Goal: Task Accomplishment & Management: Use online tool/utility

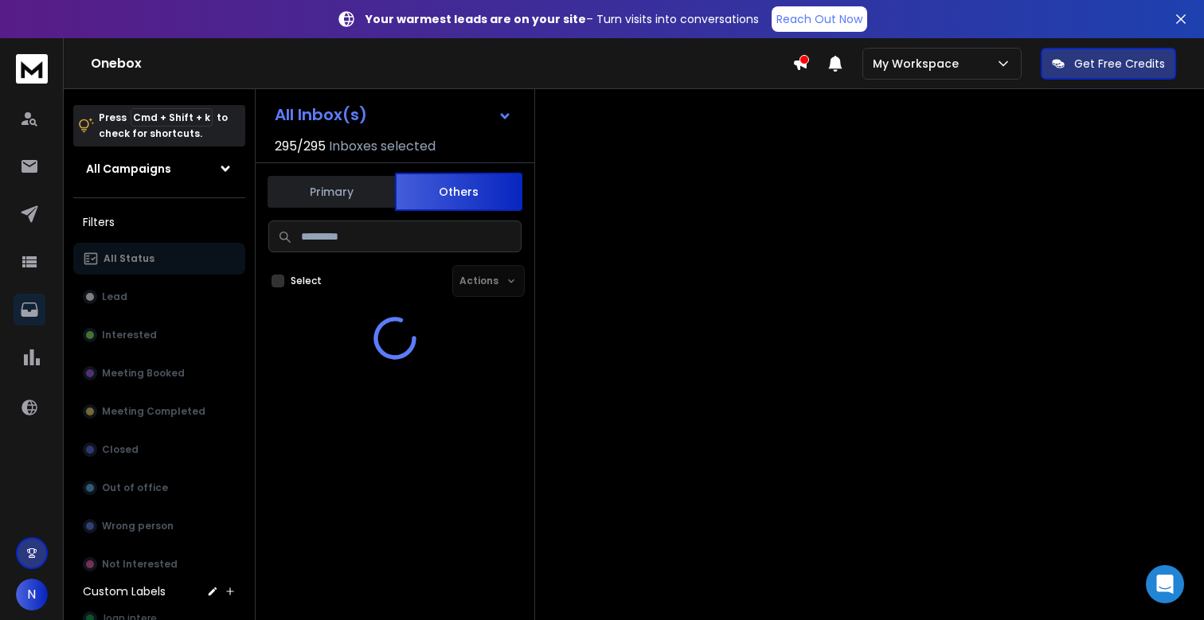
scroll to position [2, 0]
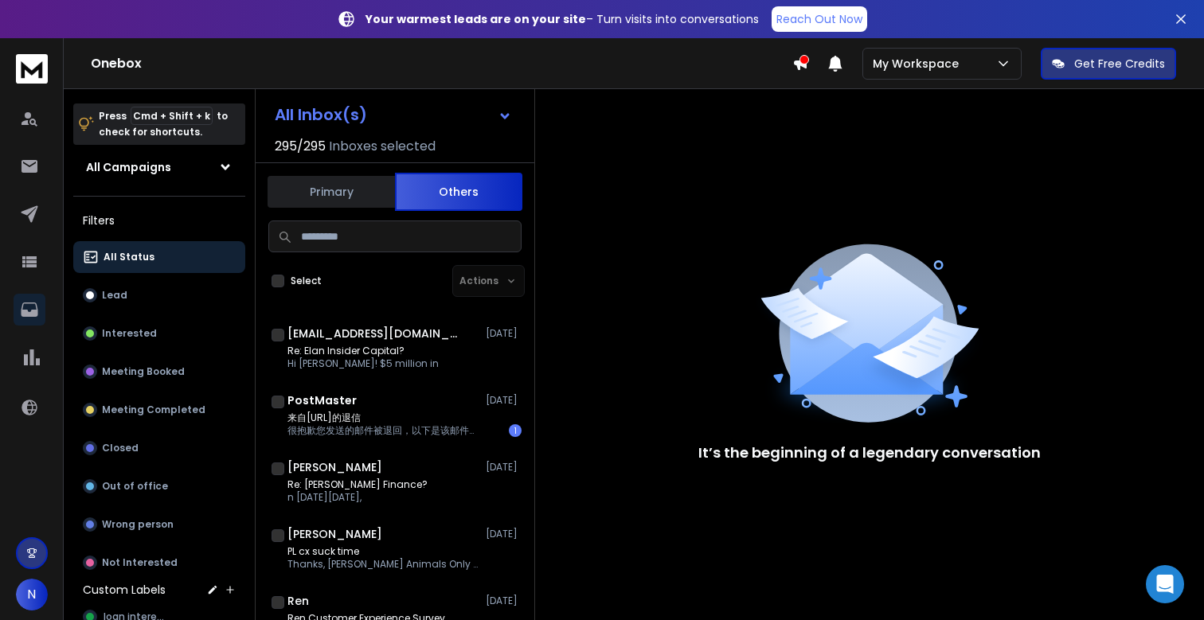
click at [309, 197] on button "Primary" at bounding box center [330, 191] width 127 height 35
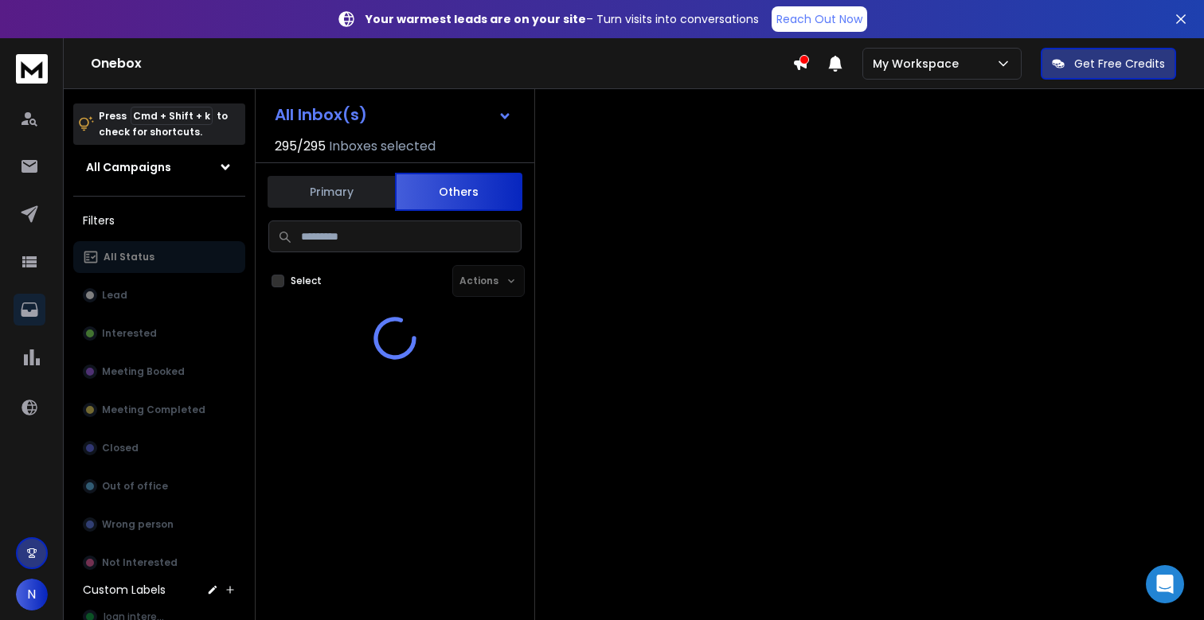
click at [449, 193] on button "Others" at bounding box center [458, 192] width 127 height 38
drag, startPoint x: 449, startPoint y: 193, endPoint x: 361, endPoint y: 189, distance: 88.4
click at [449, 193] on button "Others" at bounding box center [458, 192] width 127 height 38
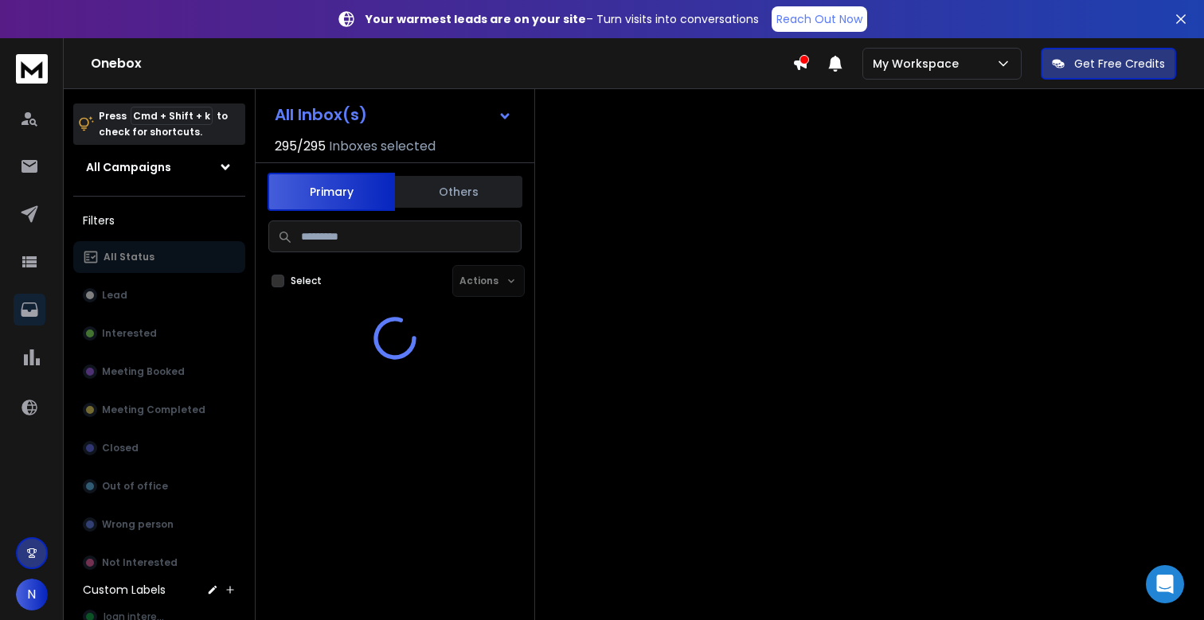
click at [357, 189] on button "Primary" at bounding box center [330, 192] width 127 height 38
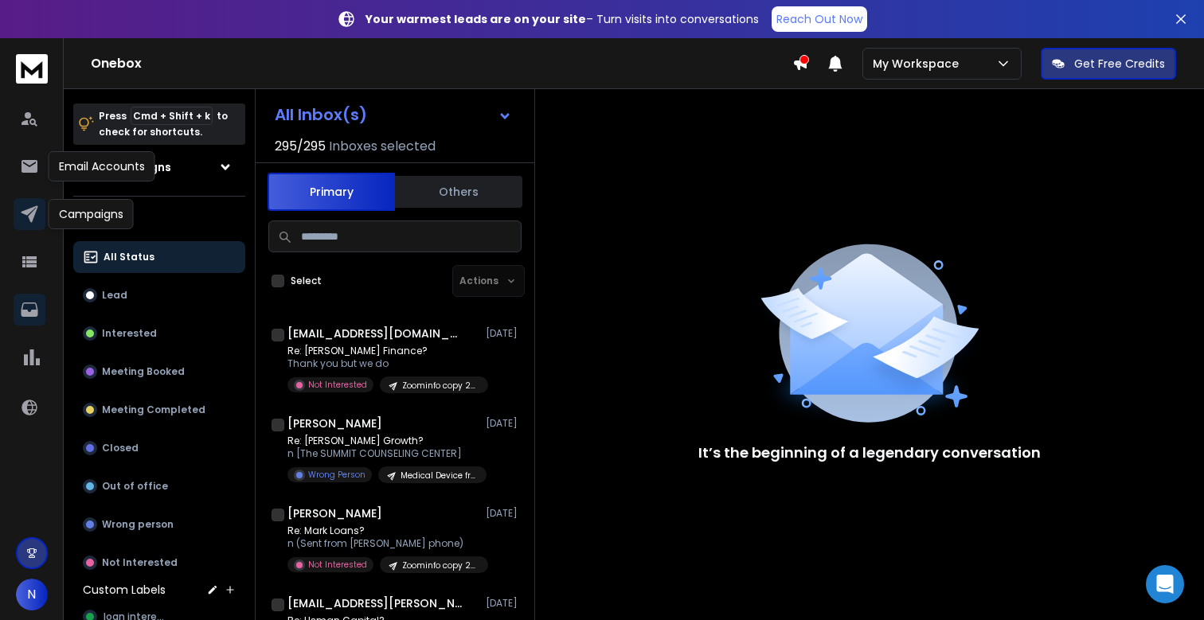
click at [30, 201] on link at bounding box center [30, 214] width 32 height 32
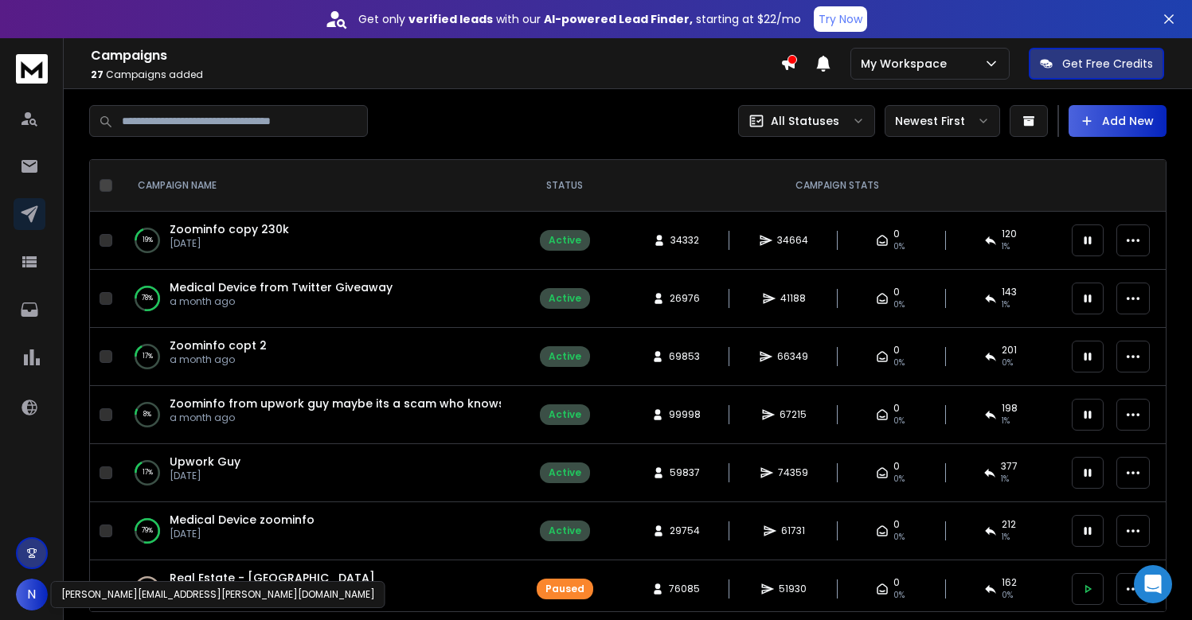
click at [38, 599] on span "N" at bounding box center [32, 595] width 32 height 32
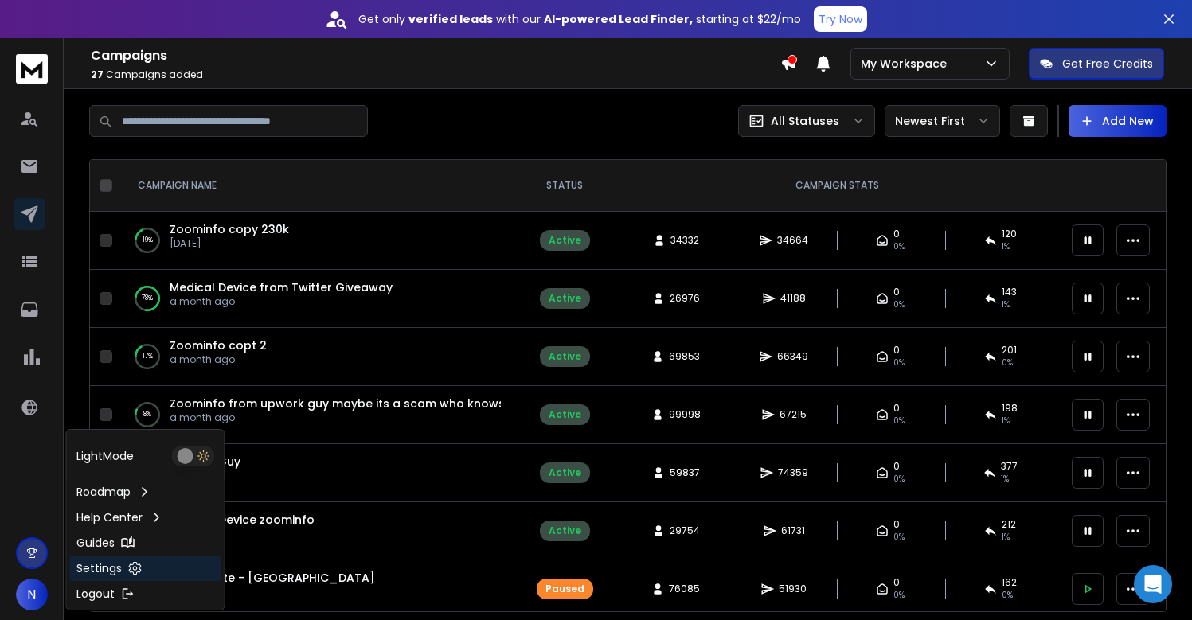
click at [130, 566] on icon at bounding box center [135, 568] width 14 height 14
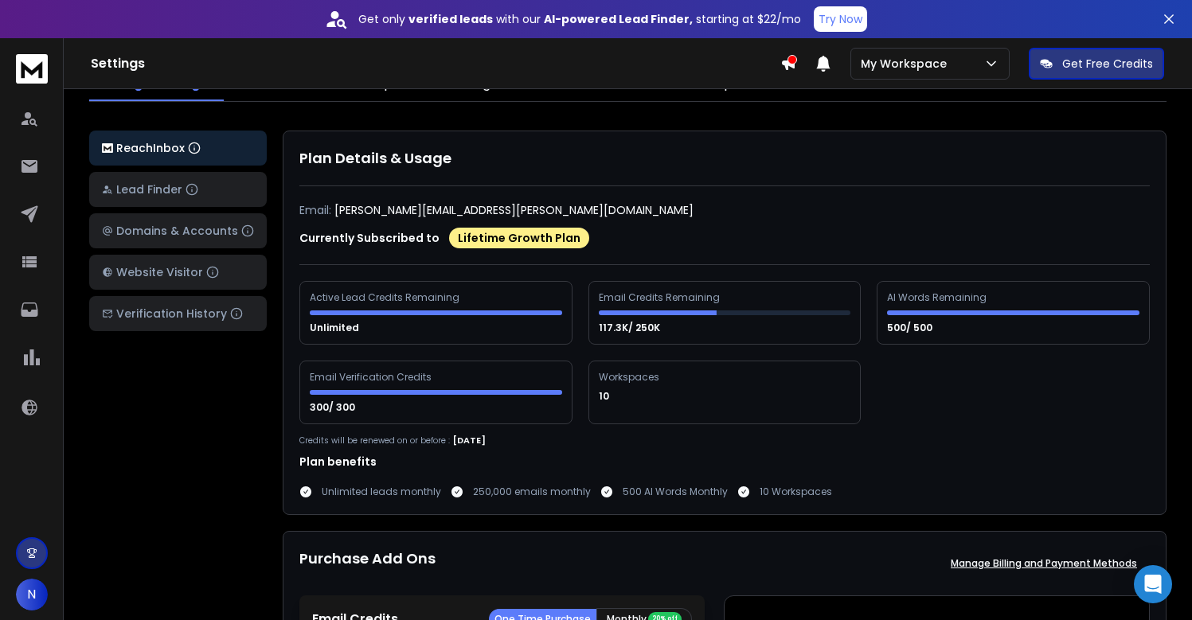
scroll to position [66, 0]
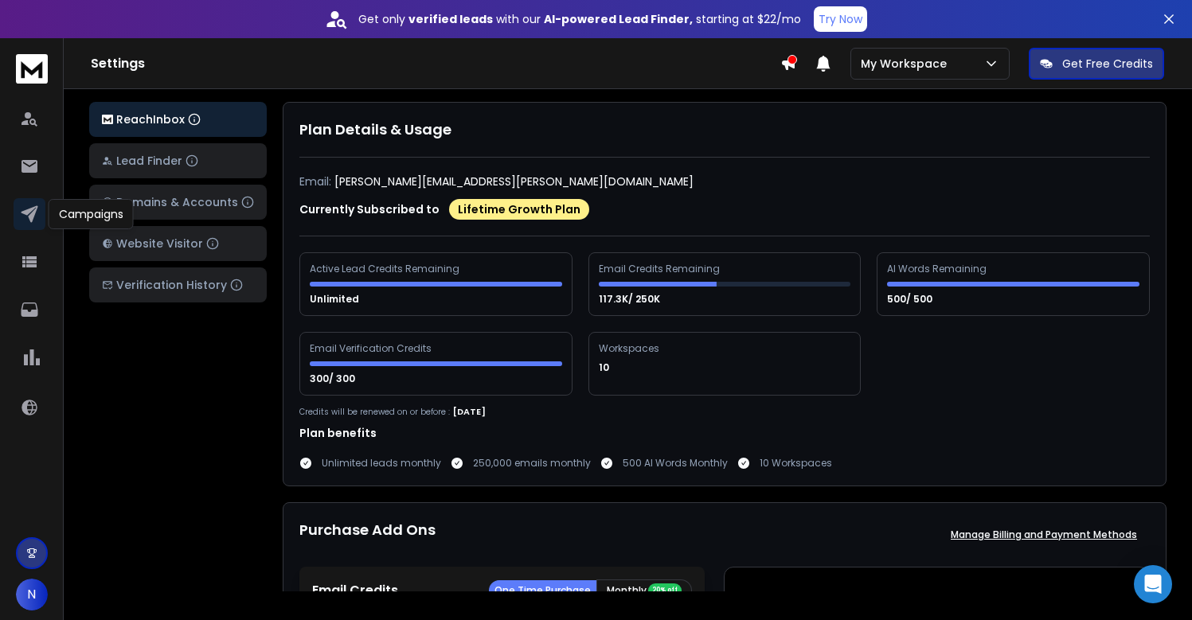
click at [20, 213] on icon at bounding box center [29, 214] width 19 height 19
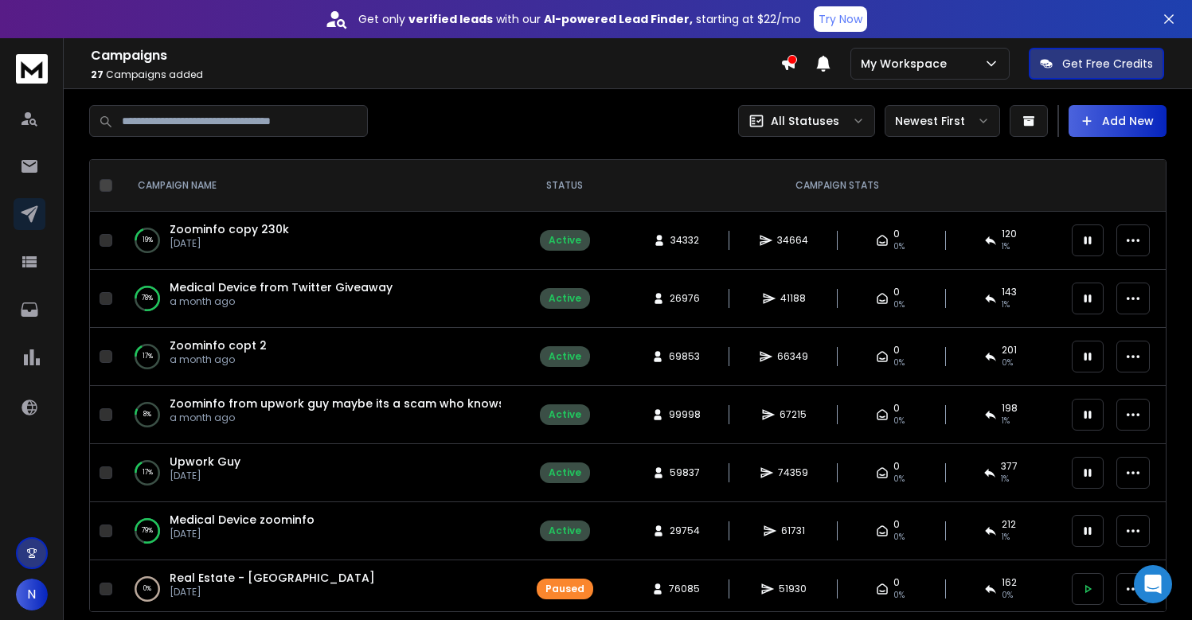
click at [224, 233] on span "Zoominfo copy 230k" at bounding box center [229, 229] width 119 height 16
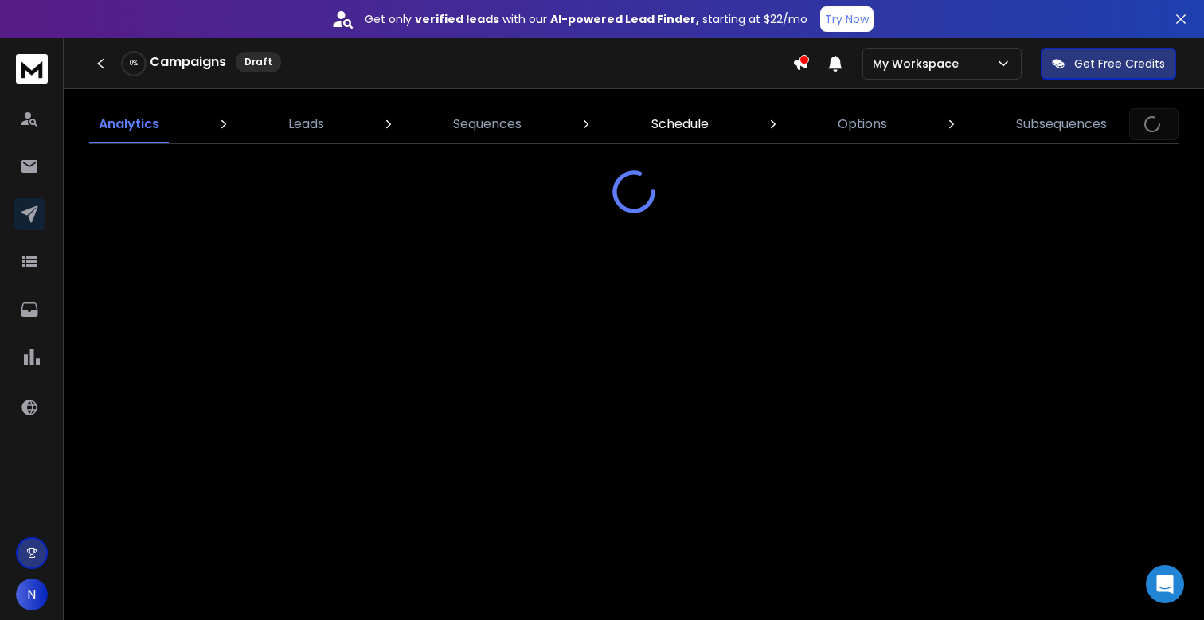
click at [688, 131] on p "Schedule" at bounding box center [679, 124] width 57 height 19
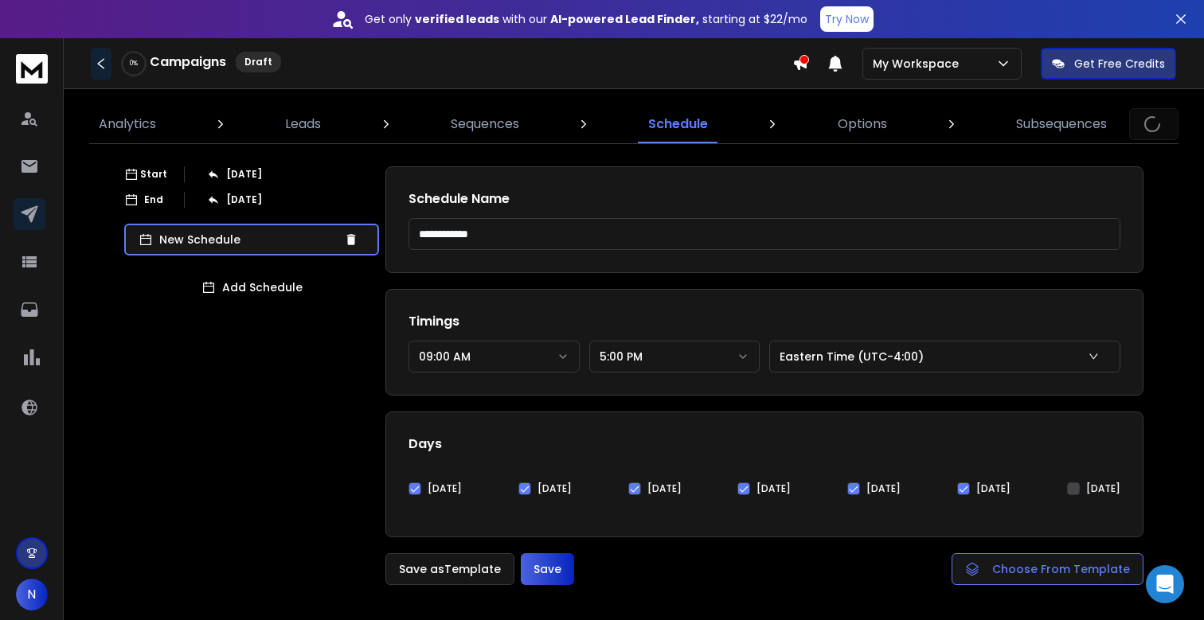
click at [99, 66] on icon at bounding box center [101, 64] width 14 height 14
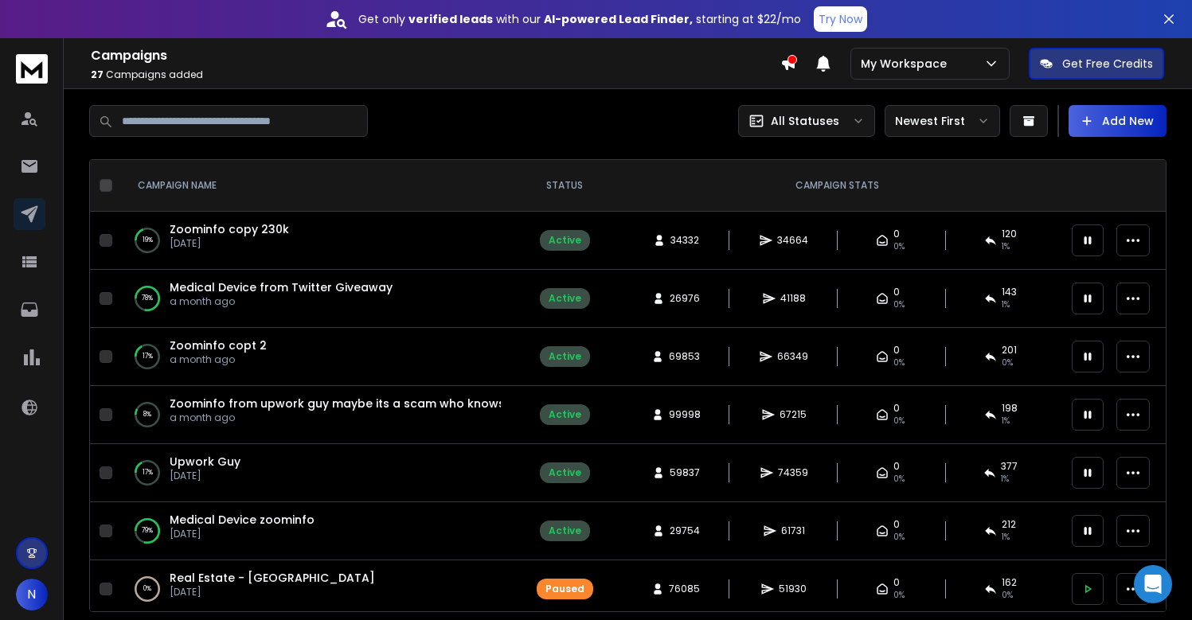
click at [1125, 236] on icon "button" at bounding box center [1133, 240] width 16 height 16
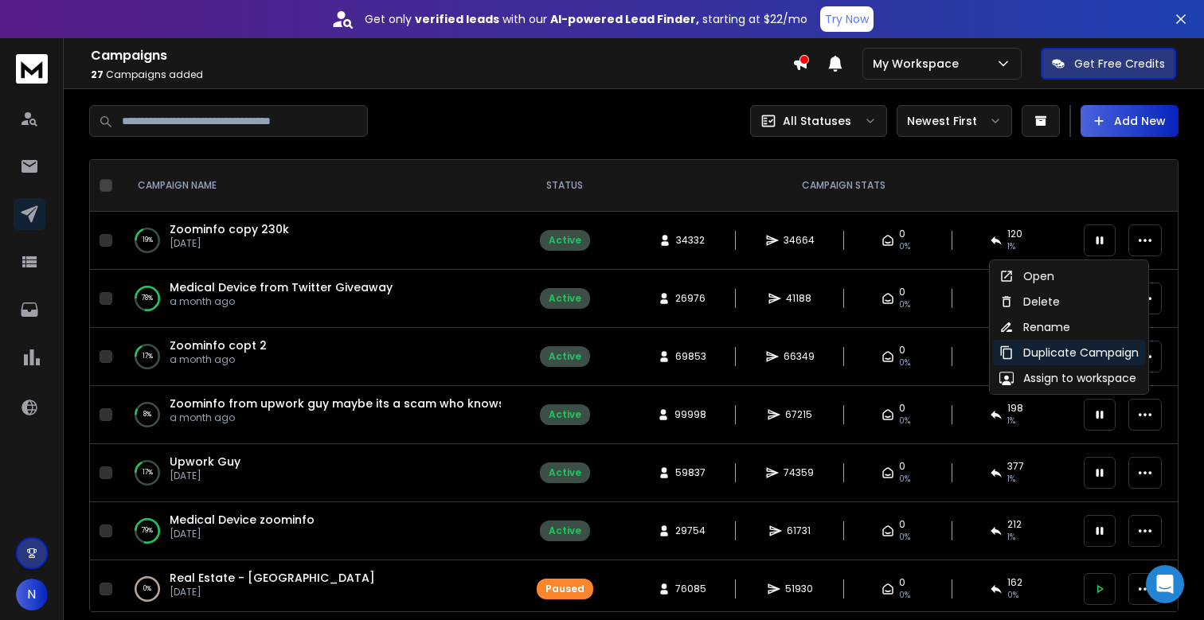
click at [1064, 350] on div "Duplicate Campaign" at bounding box center [1068, 353] width 139 height 16
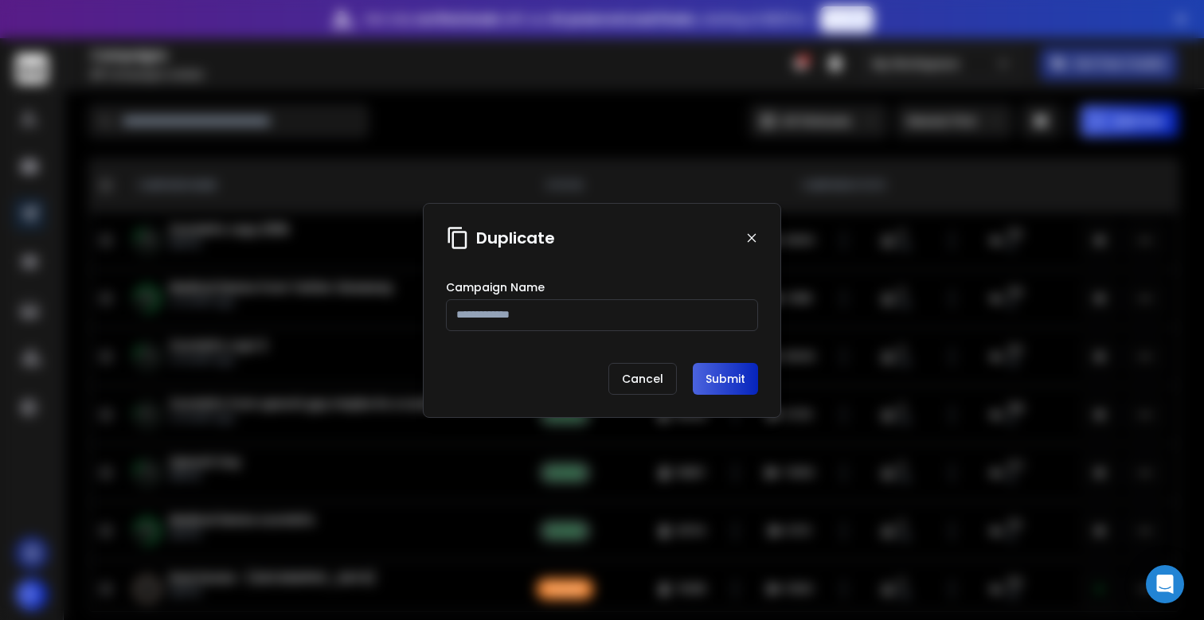
click at [612, 321] on input "text" at bounding box center [602, 315] width 312 height 32
type input "*"
type input "**********"
click at [693, 363] on button "Submit" at bounding box center [725, 379] width 65 height 32
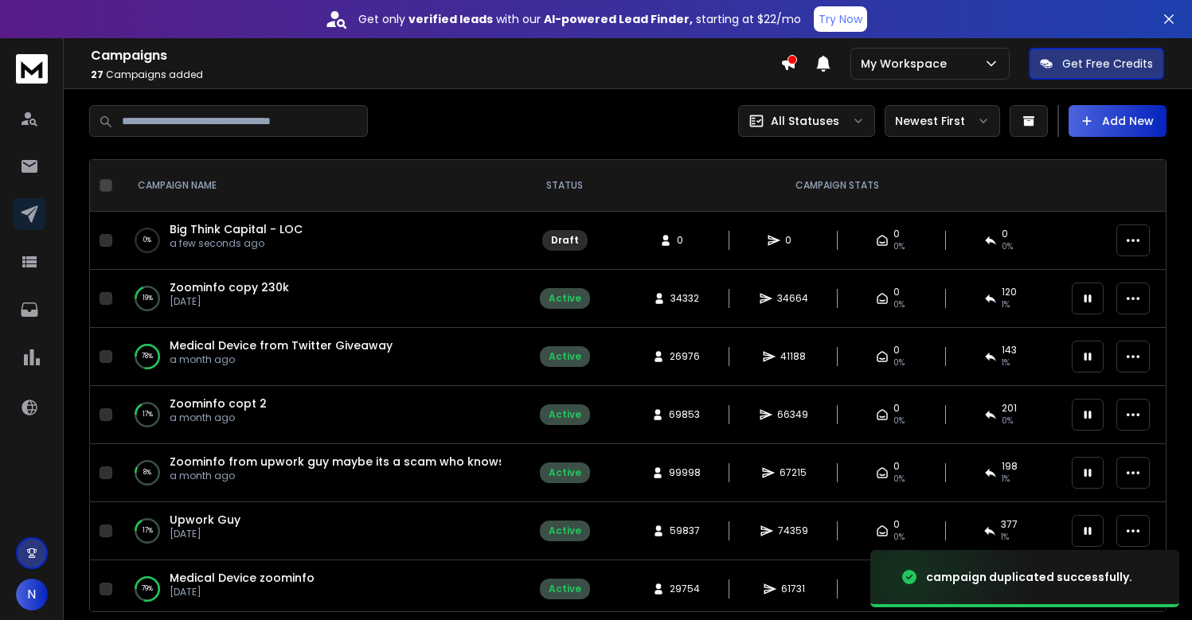
click at [256, 232] on span "Big Think Capital - LOC" at bounding box center [236, 229] width 133 height 16
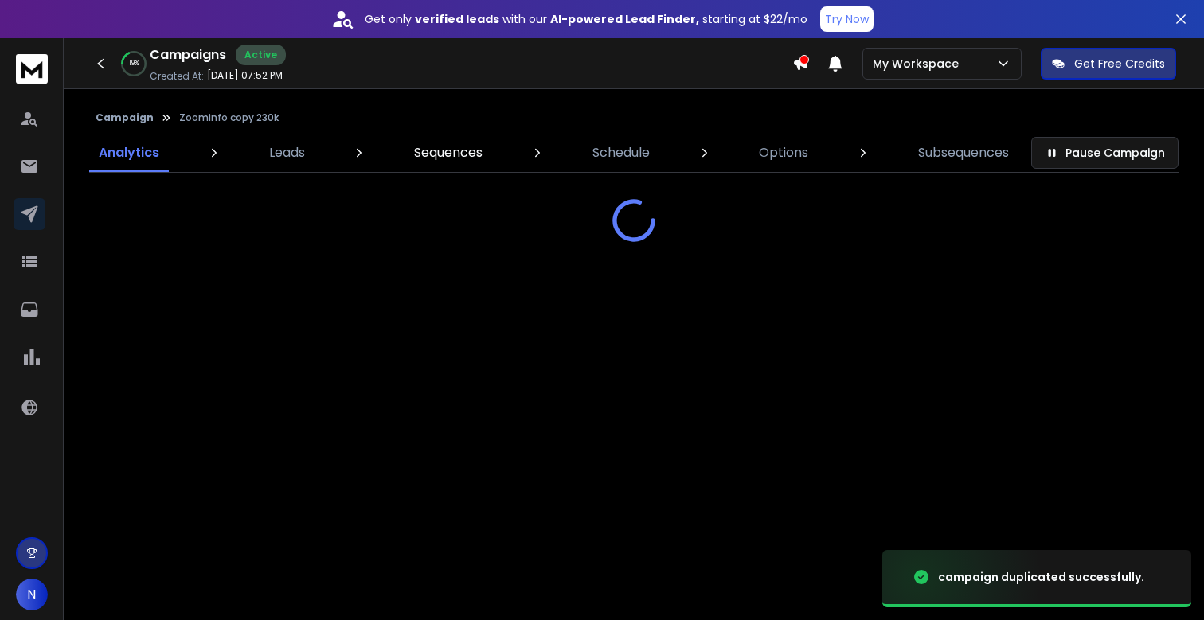
click at [440, 137] on link "Sequences" at bounding box center [448, 153] width 88 height 38
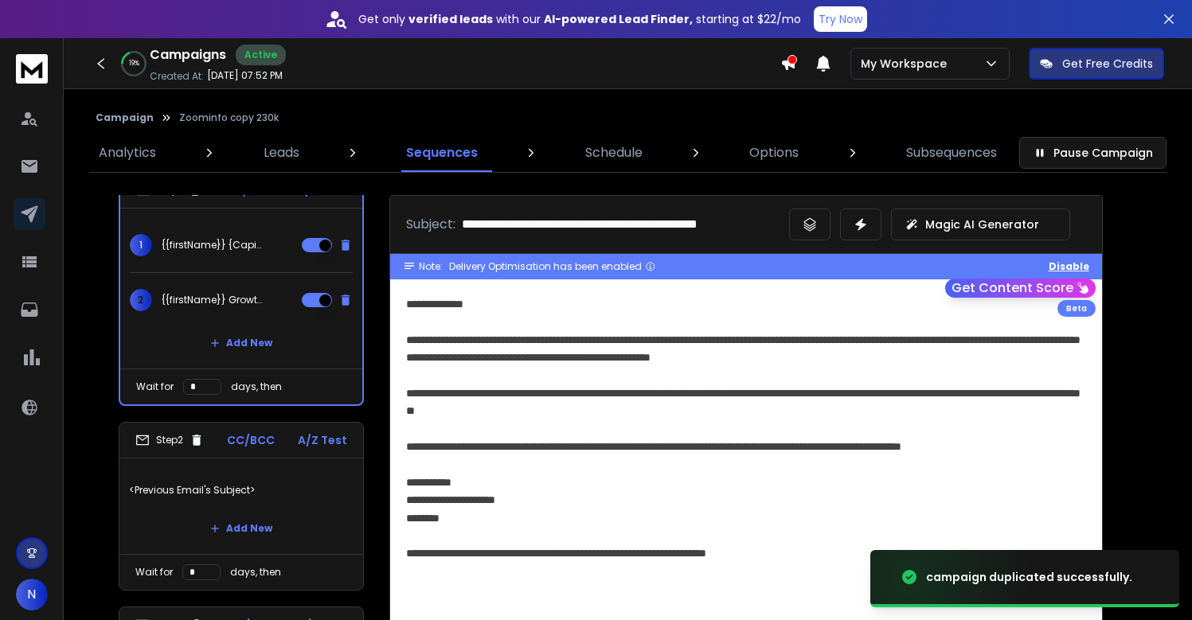
scroll to position [30, 0]
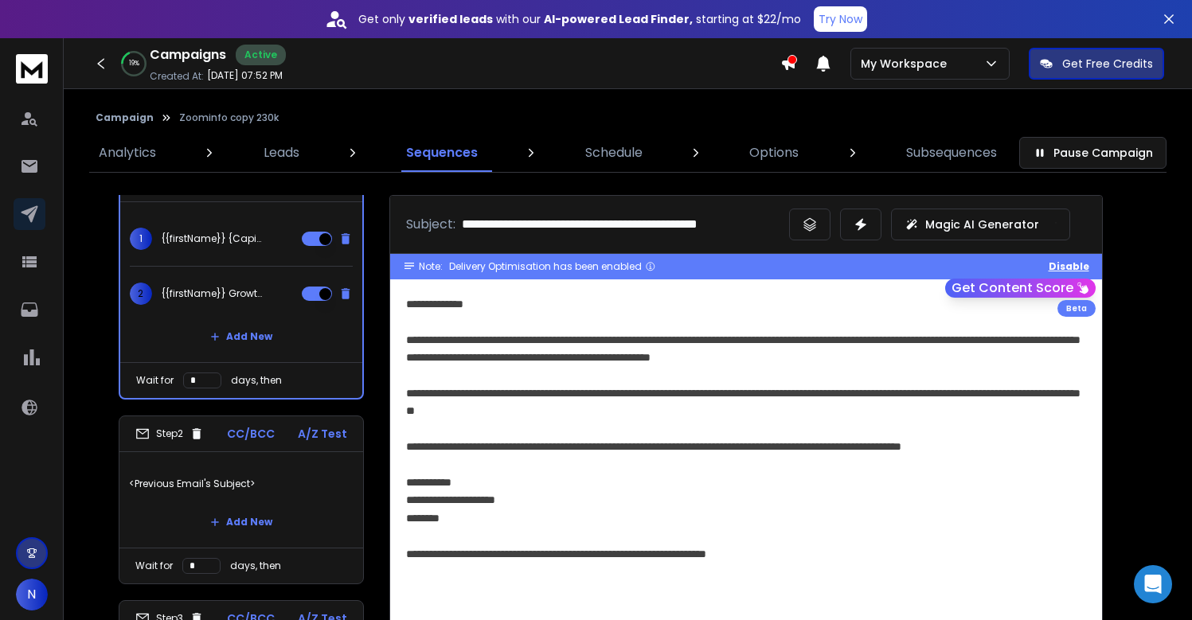
click at [256, 245] on div "1 {{firstName}} {Capital?|Funding?|Finance?|Loans?}" at bounding box center [197, 239] width 134 height 22
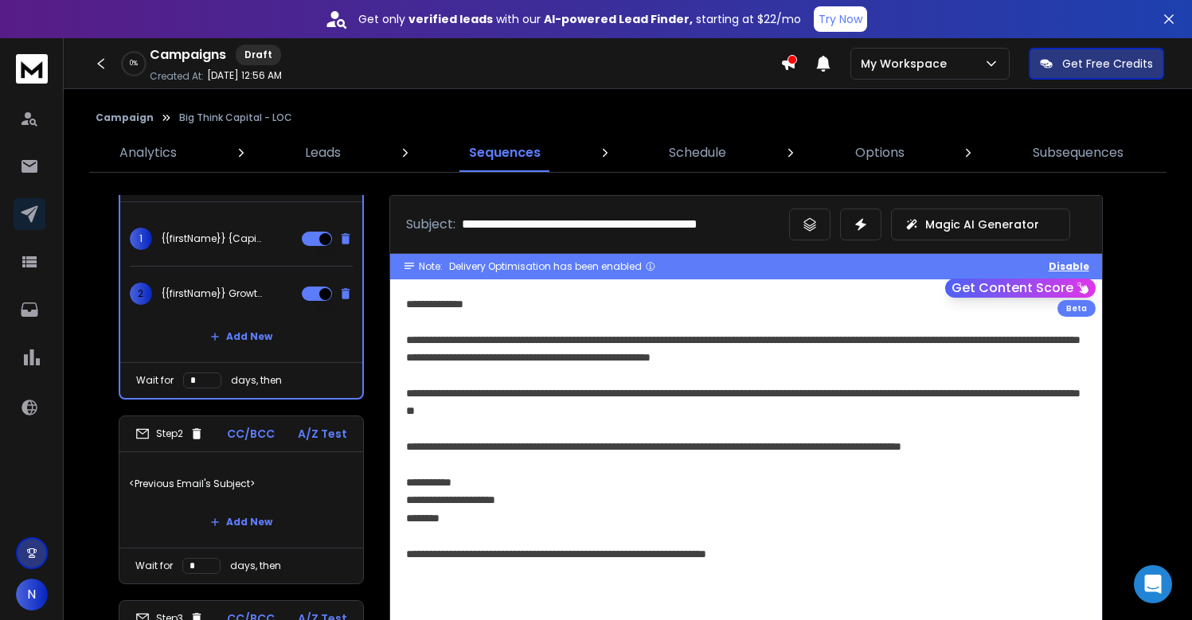
click at [256, 294] on p "{{firstName}} Growth?" at bounding box center [213, 293] width 102 height 13
type input "**********"
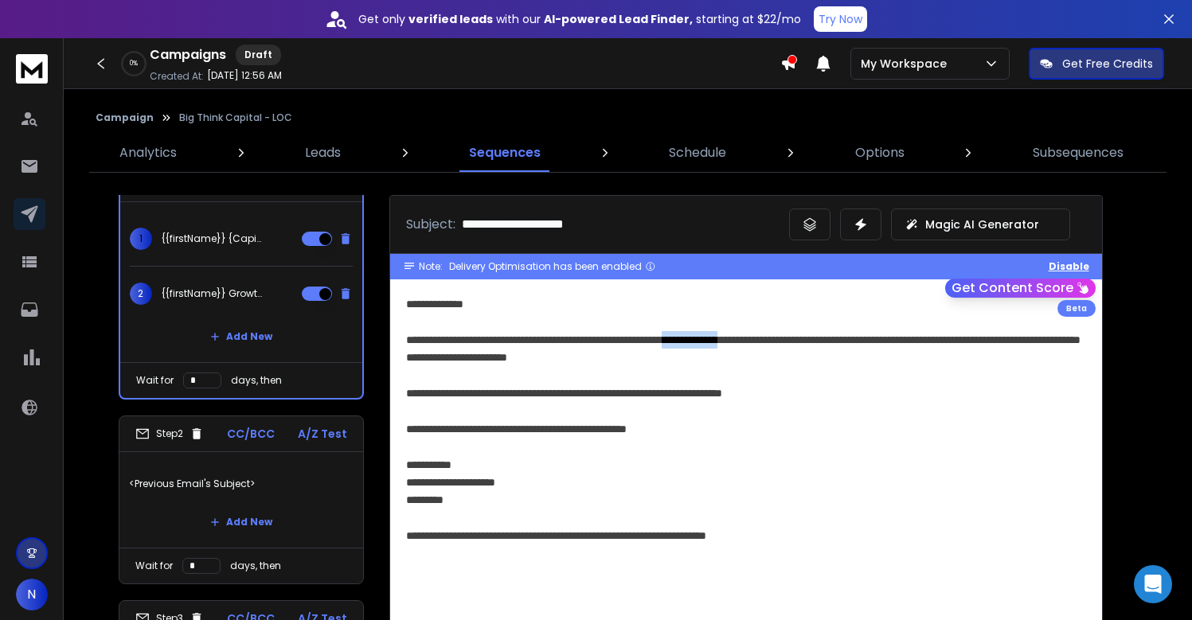
drag, startPoint x: 805, startPoint y: 338, endPoint x: 732, endPoint y: 336, distance: 72.5
click at [732, 336] on div "**********" at bounding box center [746, 349] width 680 height 36
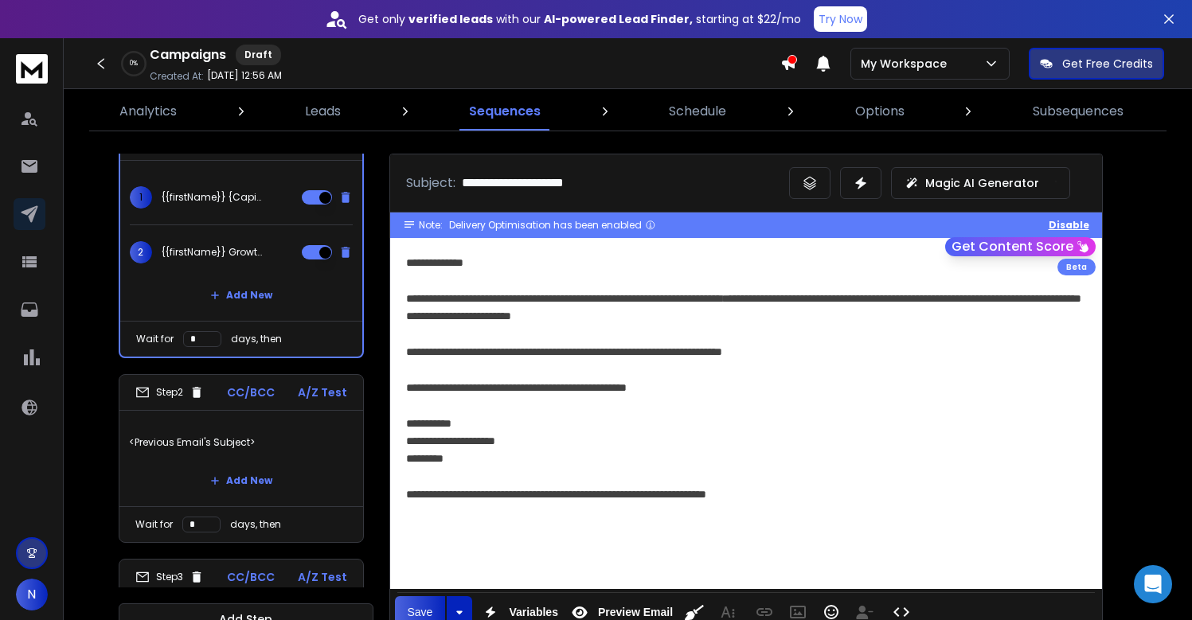
scroll to position [42, 0]
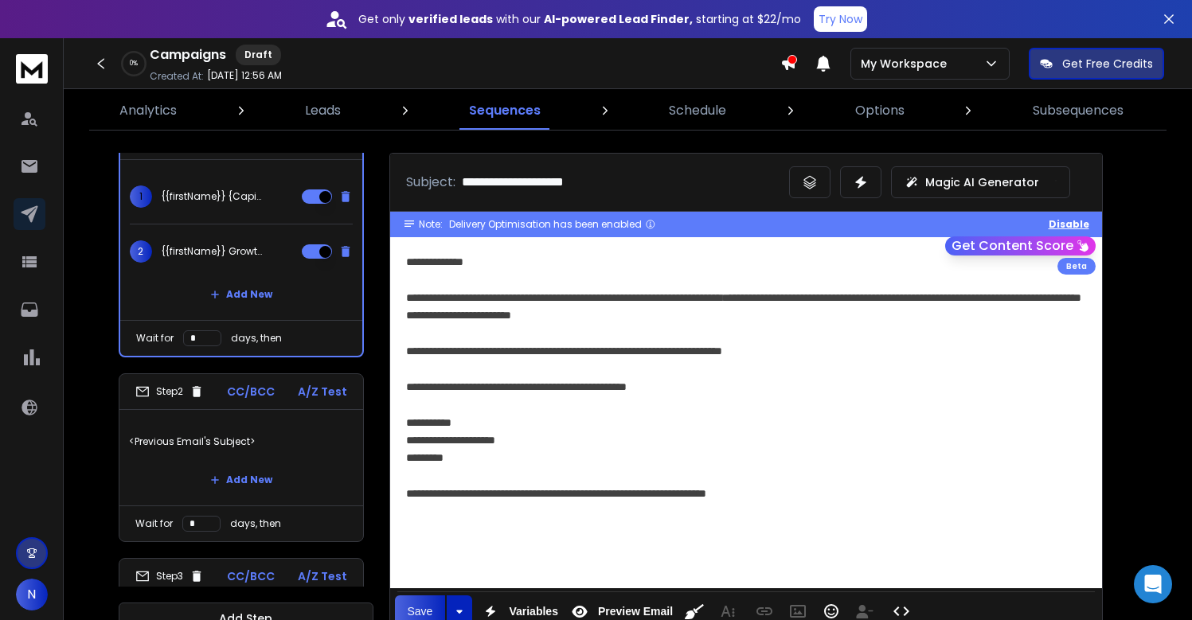
click at [628, 349] on div "**********" at bounding box center [746, 351] width 680 height 18
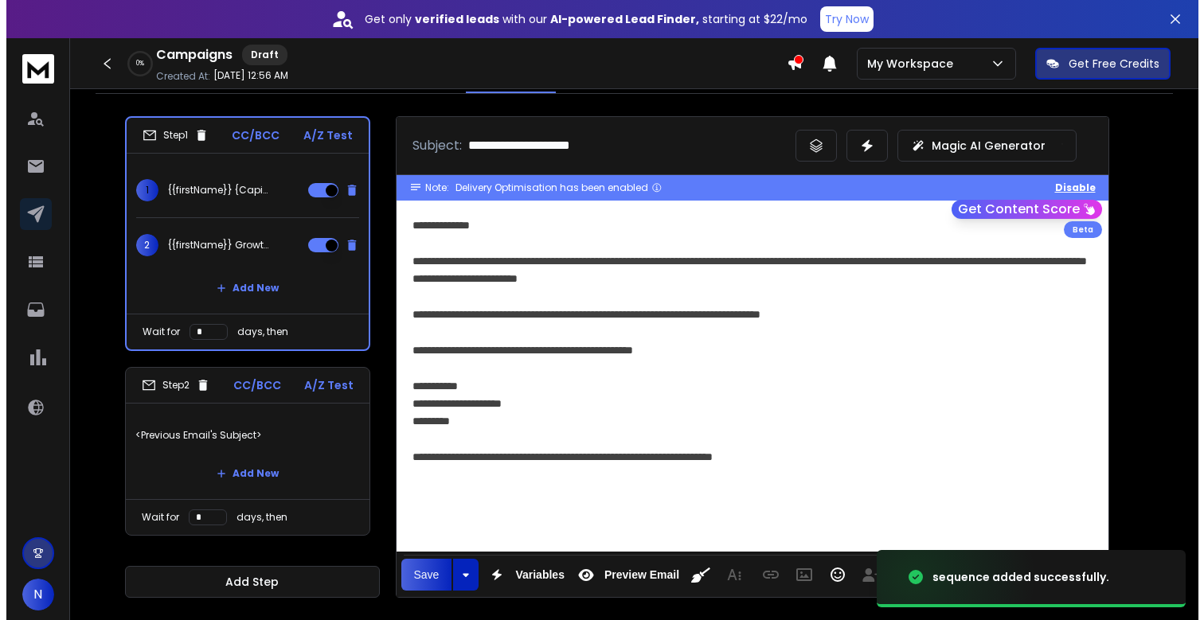
scroll to position [0, 0]
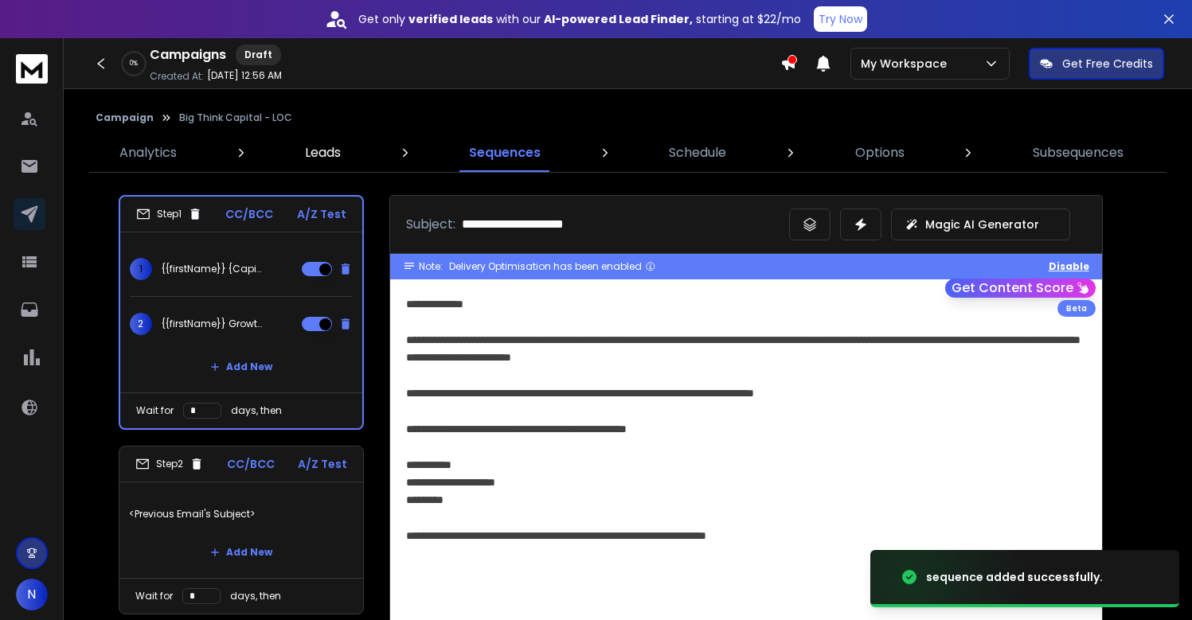
click at [325, 144] on p "Leads" at bounding box center [323, 152] width 36 height 19
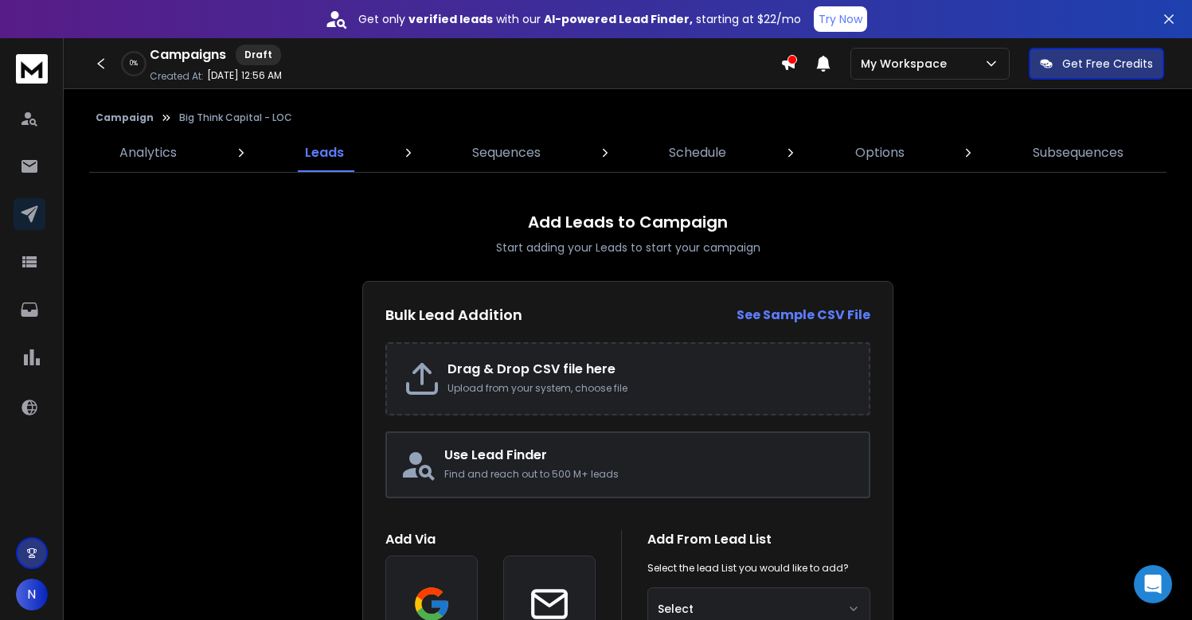
click at [701, 371] on h2 "Drag & Drop CSV file here" at bounding box center [649, 369] width 405 height 19
type input "**********"
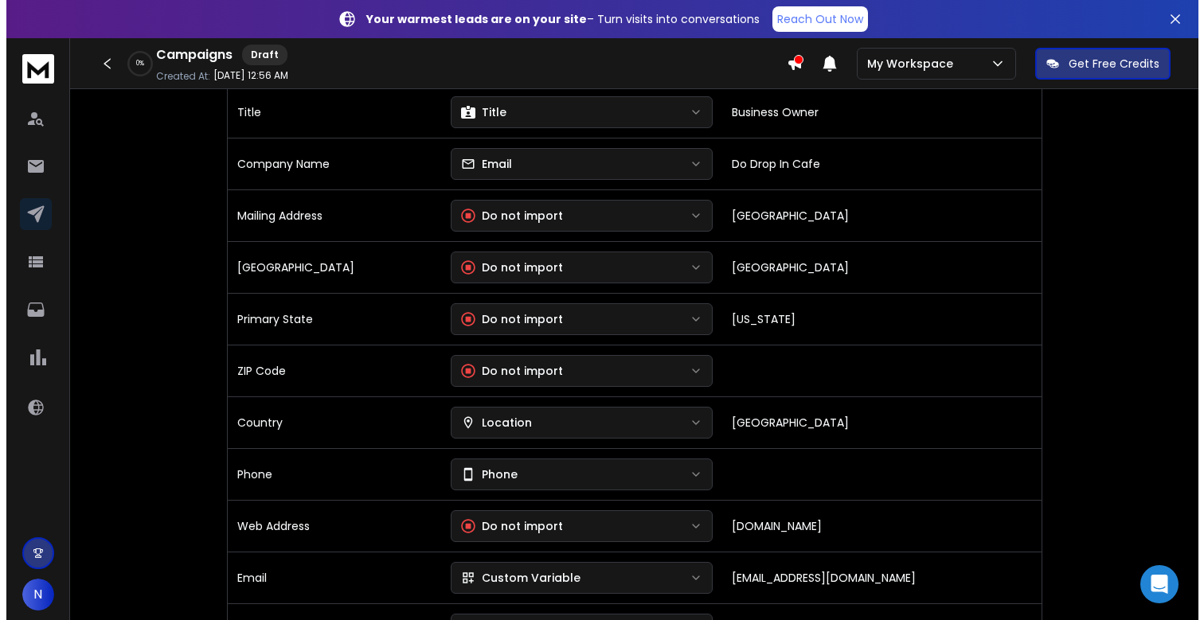
scroll to position [451, 0]
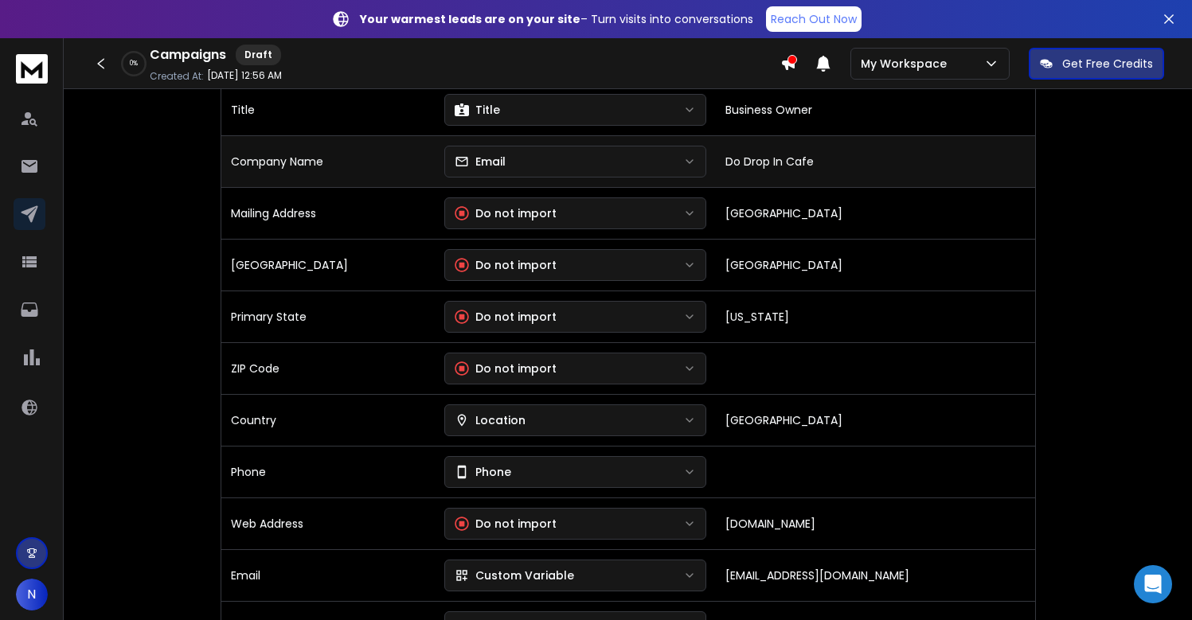
click at [609, 166] on button "Email" at bounding box center [574, 162] width 261 height 32
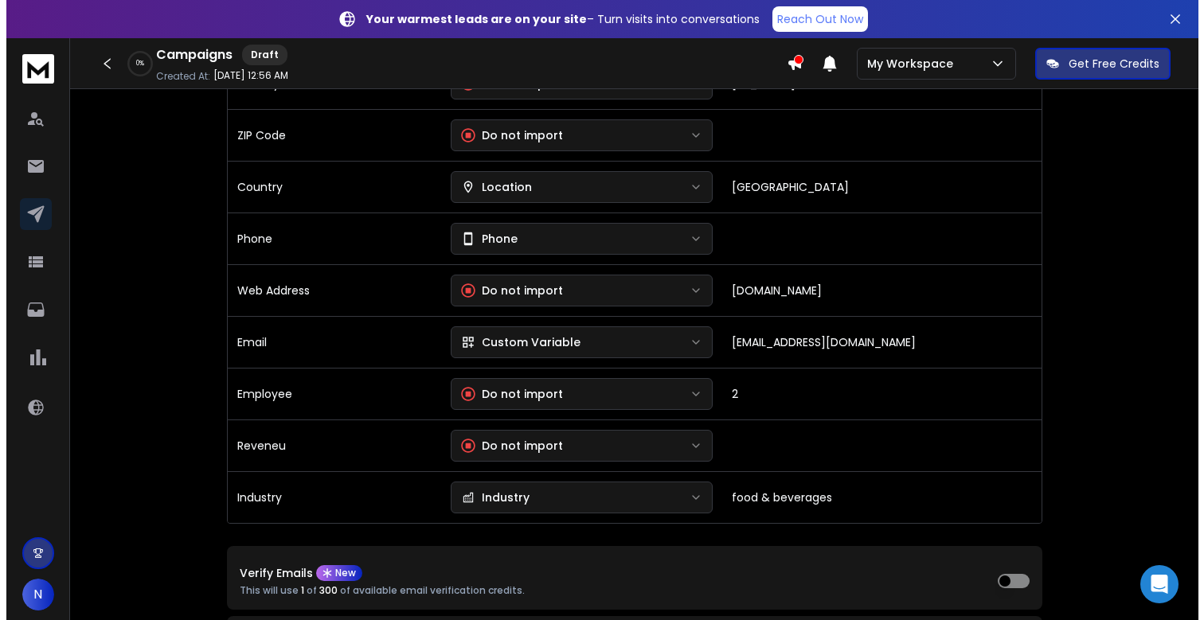
scroll to position [693, 0]
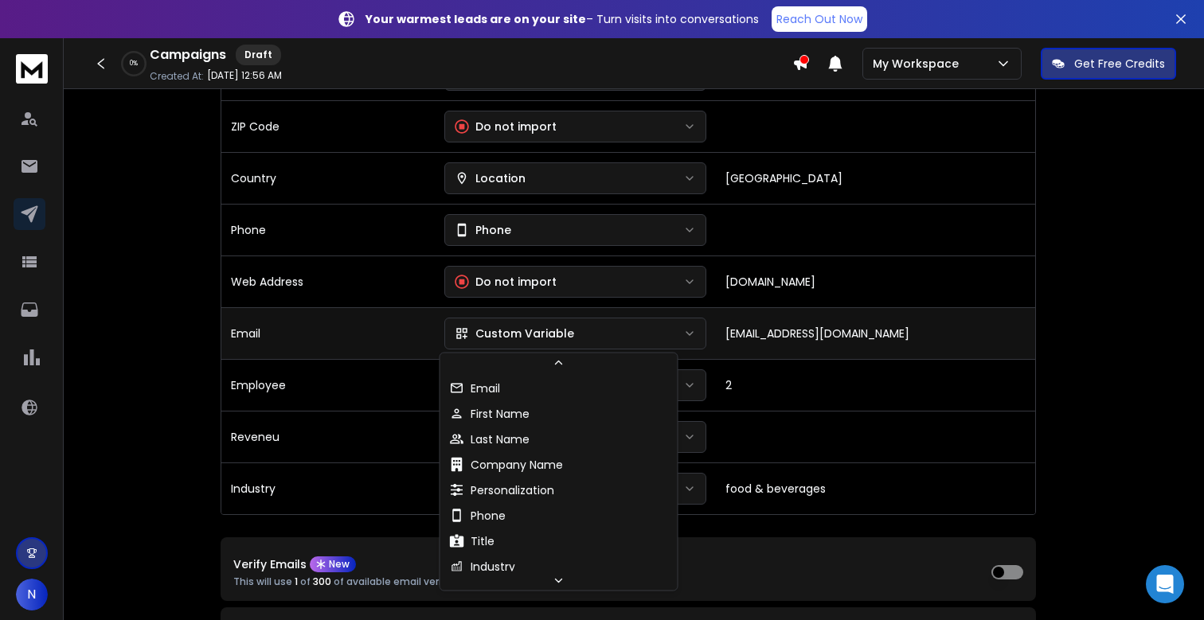
click at [682, 326] on button "Custom Variable" at bounding box center [574, 334] width 261 height 32
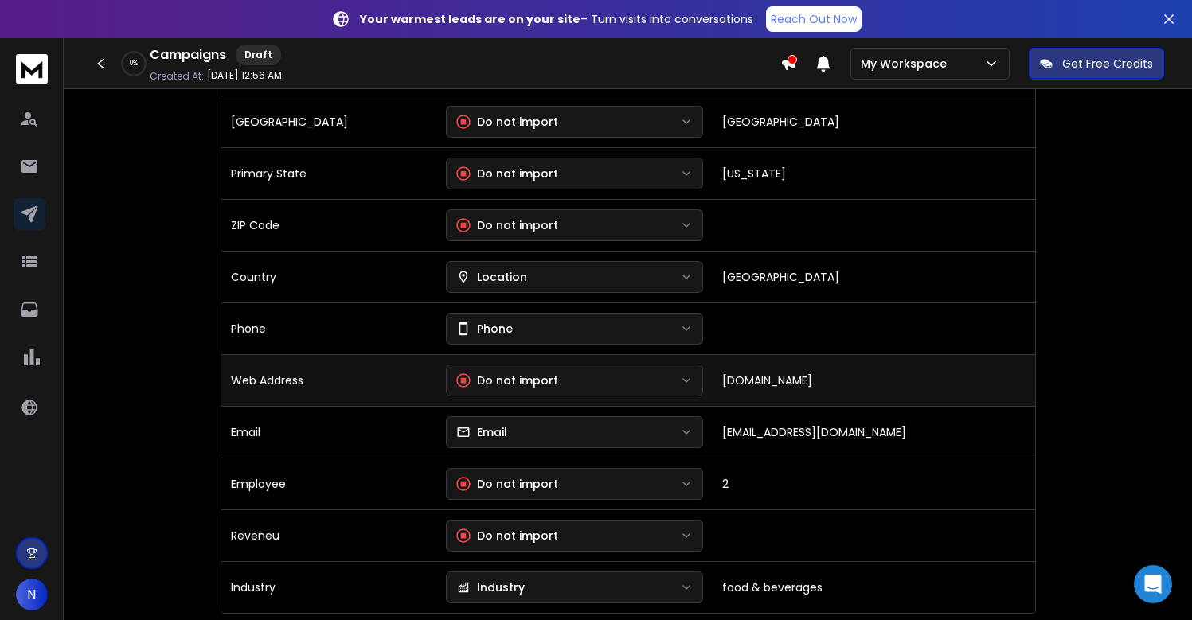
scroll to position [834, 0]
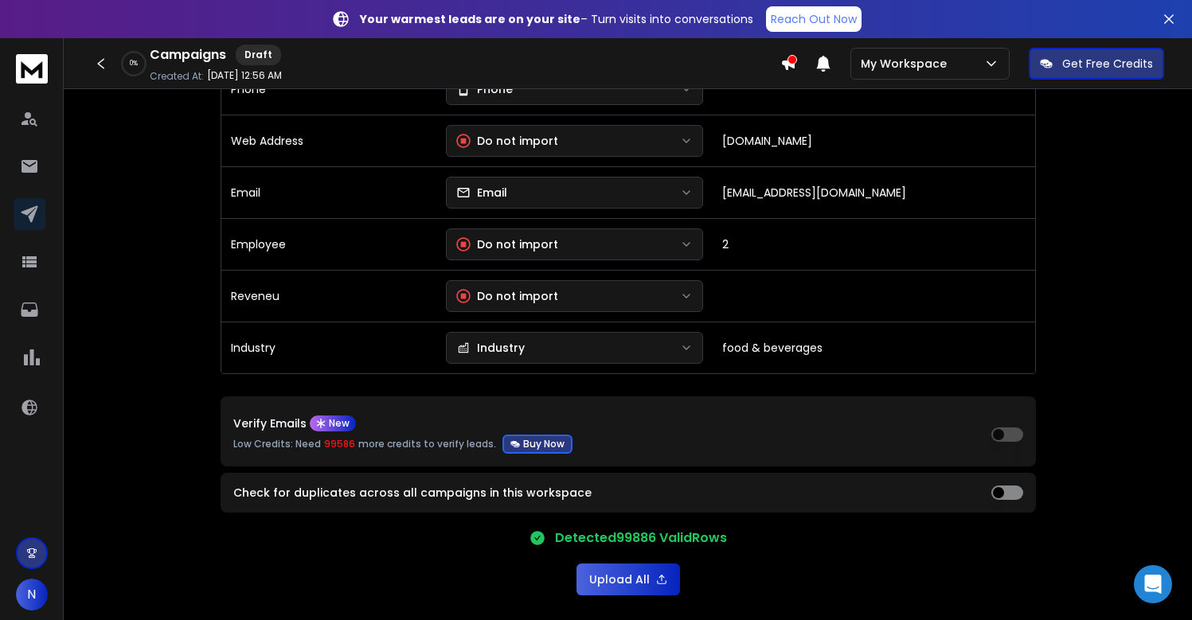
click at [669, 583] on button "Upload All" at bounding box center [627, 580] width 103 height 32
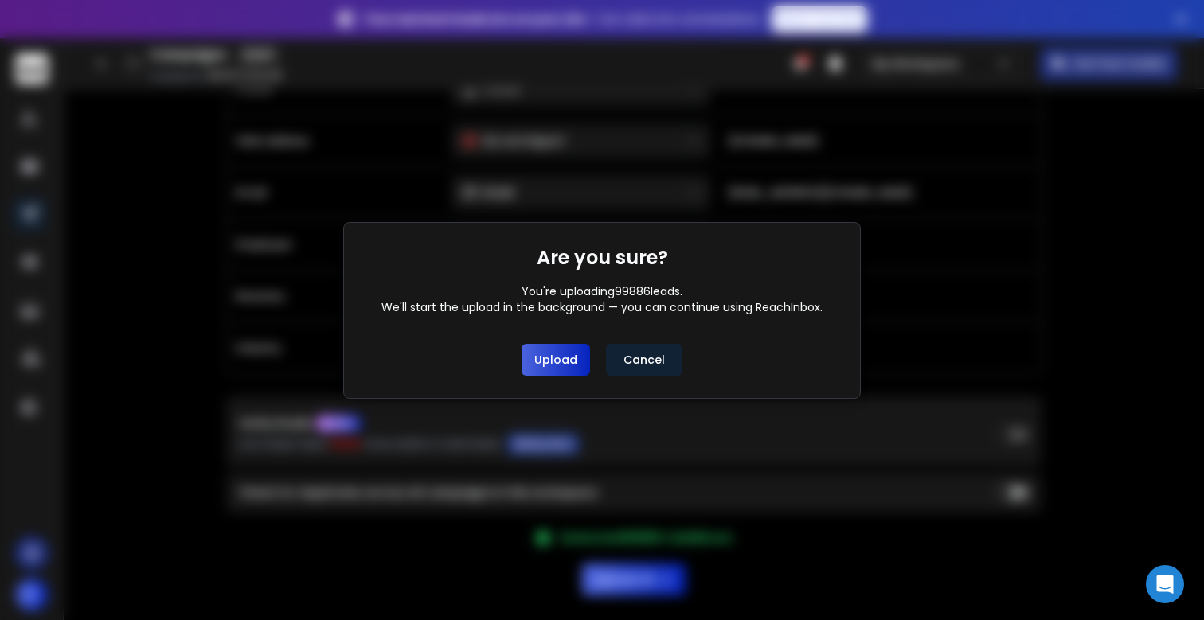
click at [565, 354] on button "Upload" at bounding box center [555, 360] width 68 height 32
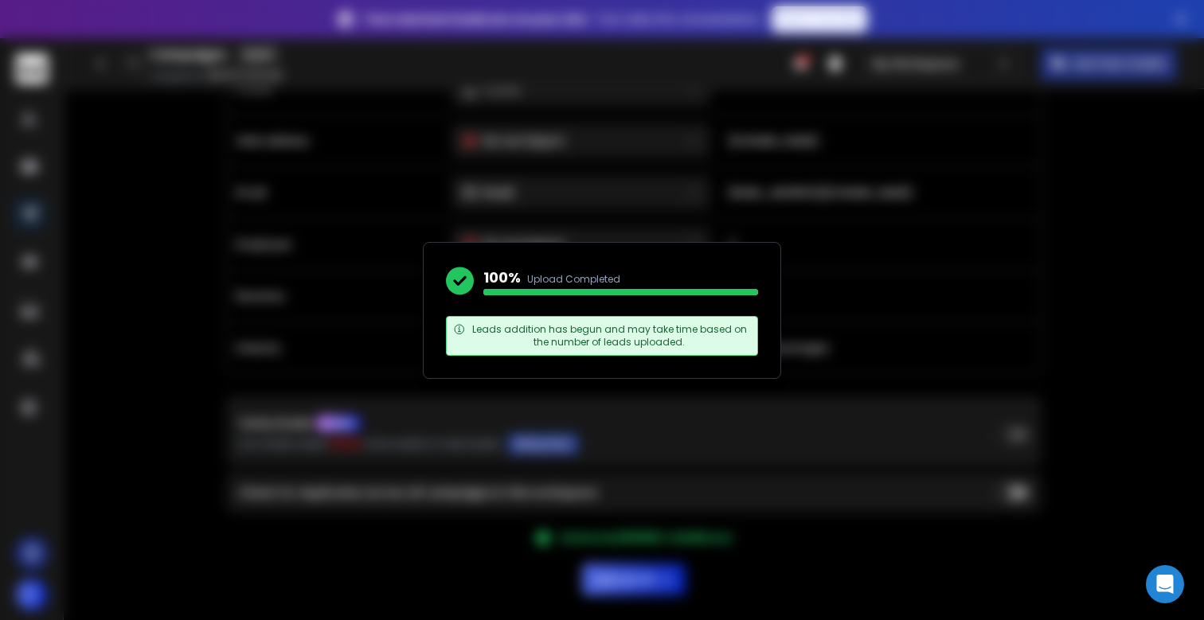
click at [623, 410] on div "100 % Upload Completed Leads addition has begun and may take time based on the …" at bounding box center [602, 310] width 1204 height 620
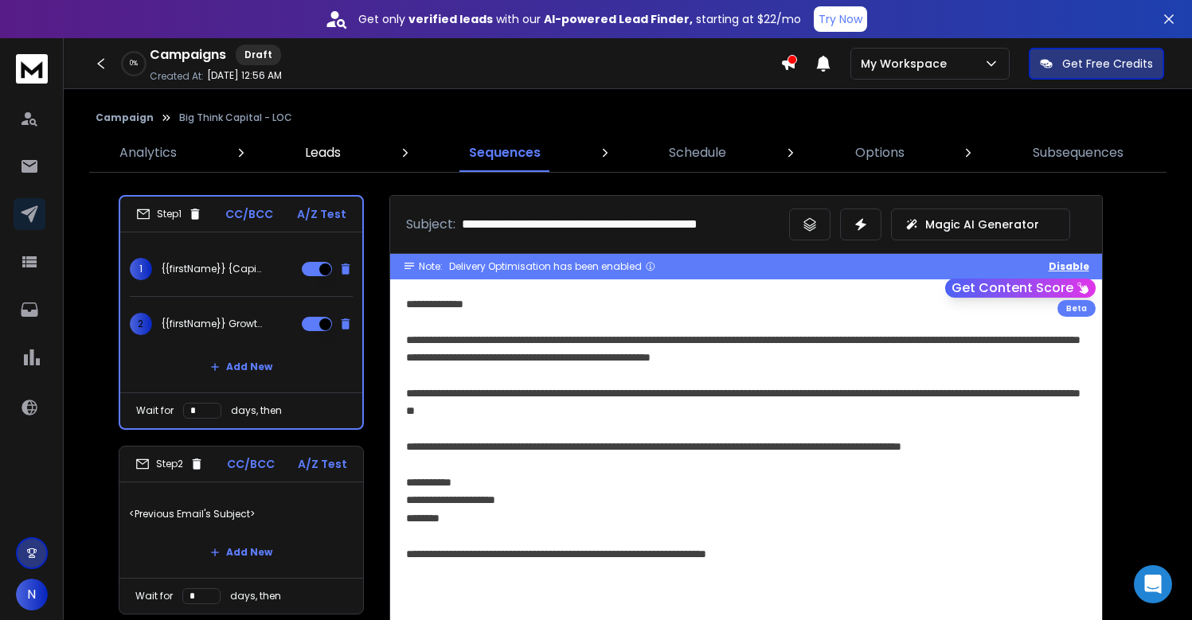
click at [297, 162] on link "Leads" at bounding box center [322, 153] width 55 height 38
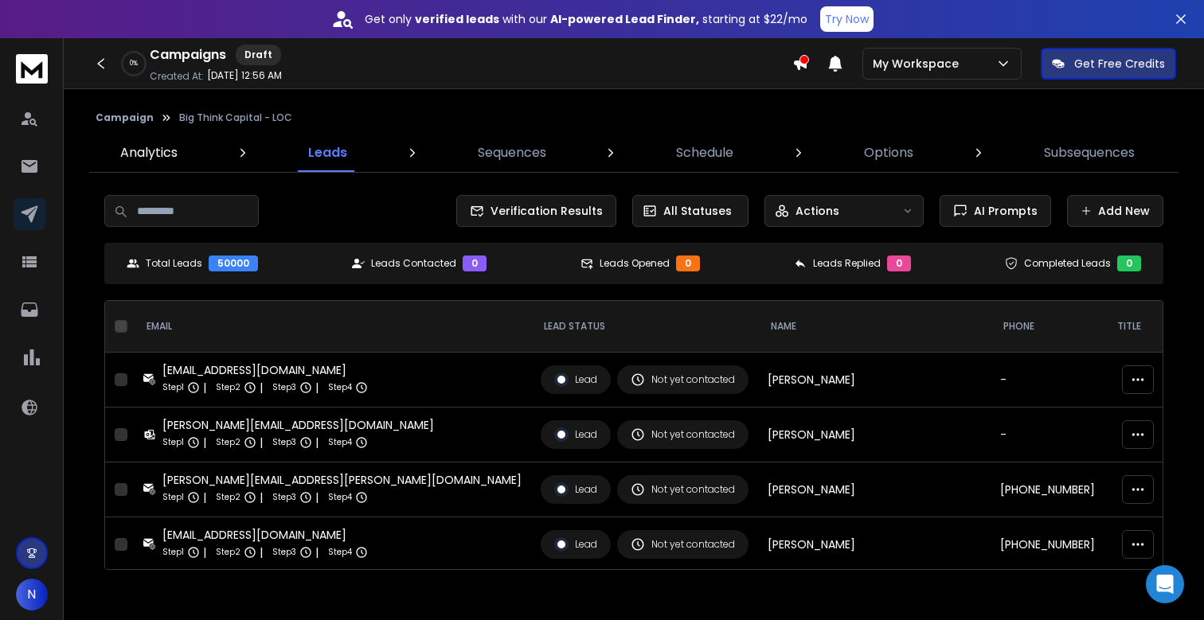
click at [154, 138] on link "Analytics" at bounding box center [149, 153] width 76 height 38
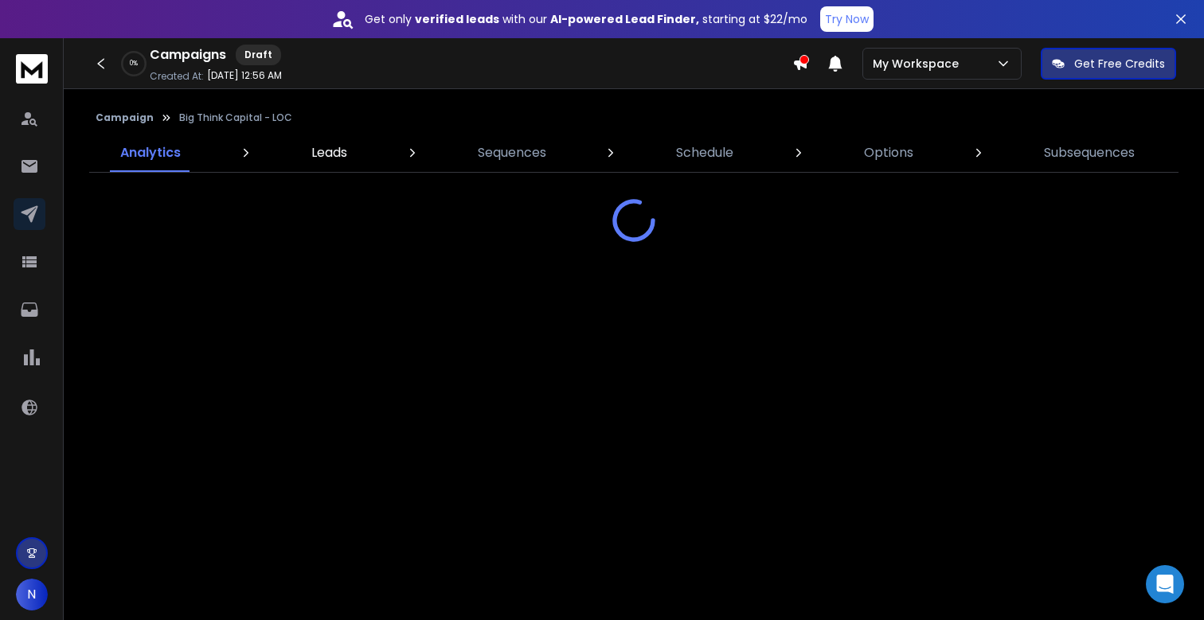
click at [313, 147] on p "Leads" at bounding box center [329, 152] width 36 height 19
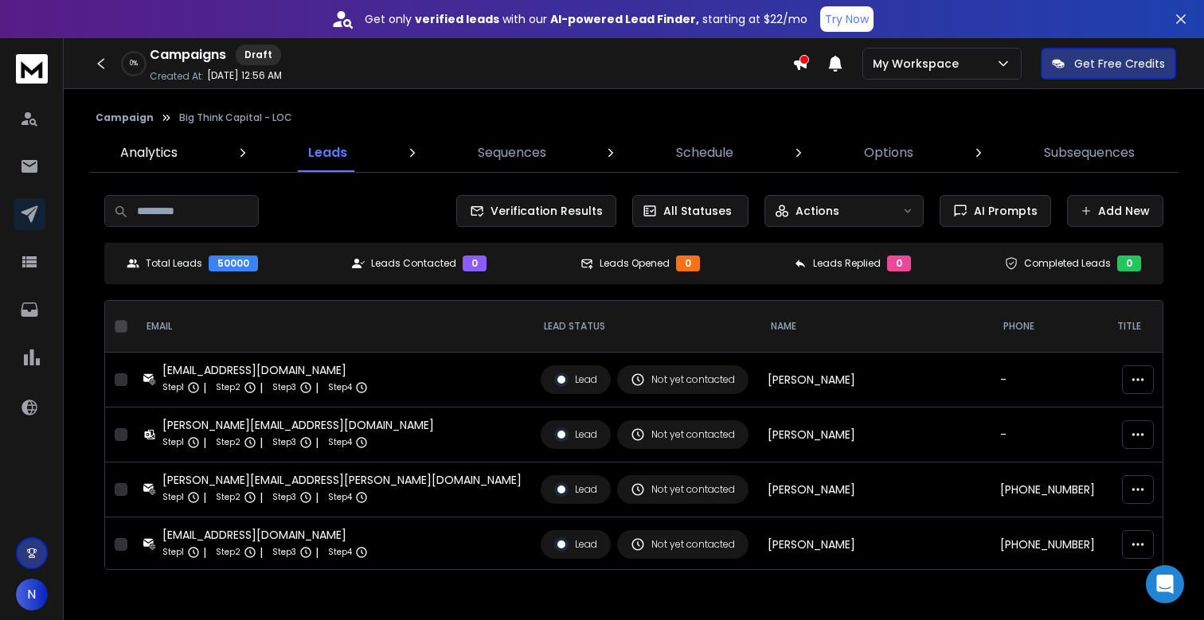
click at [151, 147] on p "Analytics" at bounding box center [148, 152] width 57 height 19
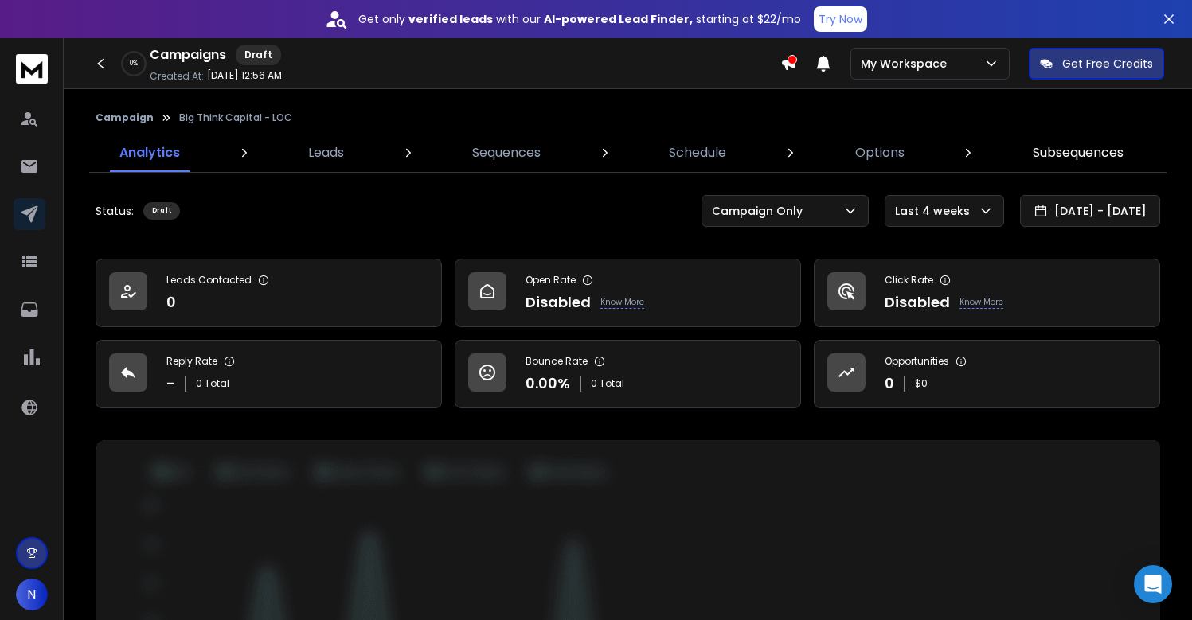
click at [1029, 139] on link "Subsequences" at bounding box center [1078, 153] width 110 height 38
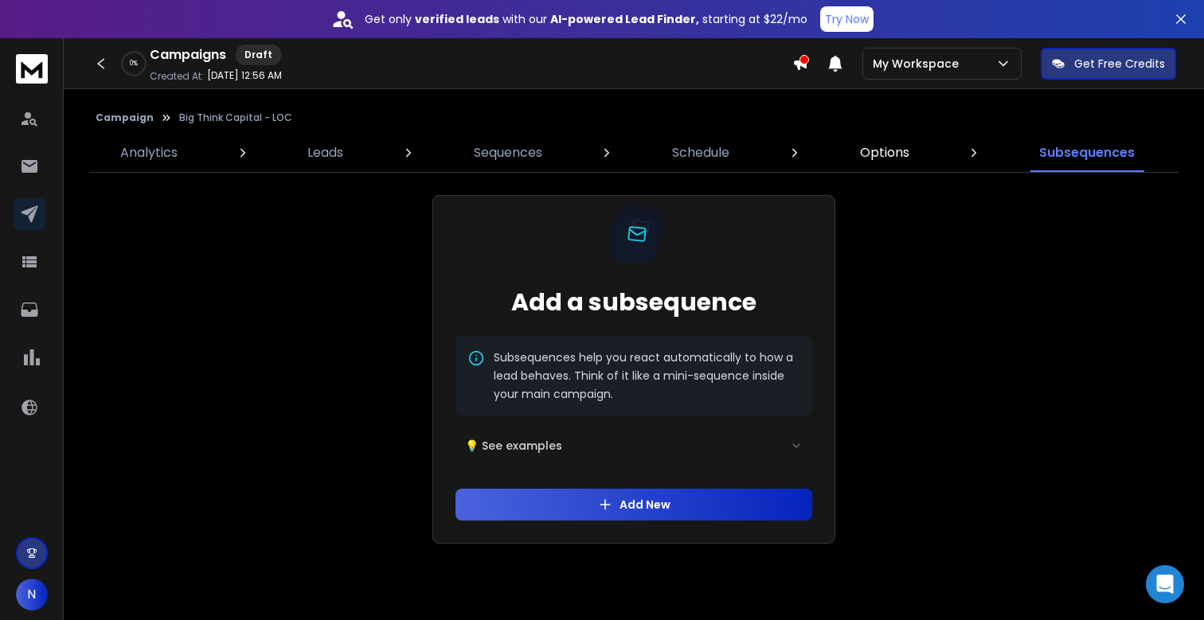
click at [878, 158] on p "Options" at bounding box center [884, 152] width 49 height 19
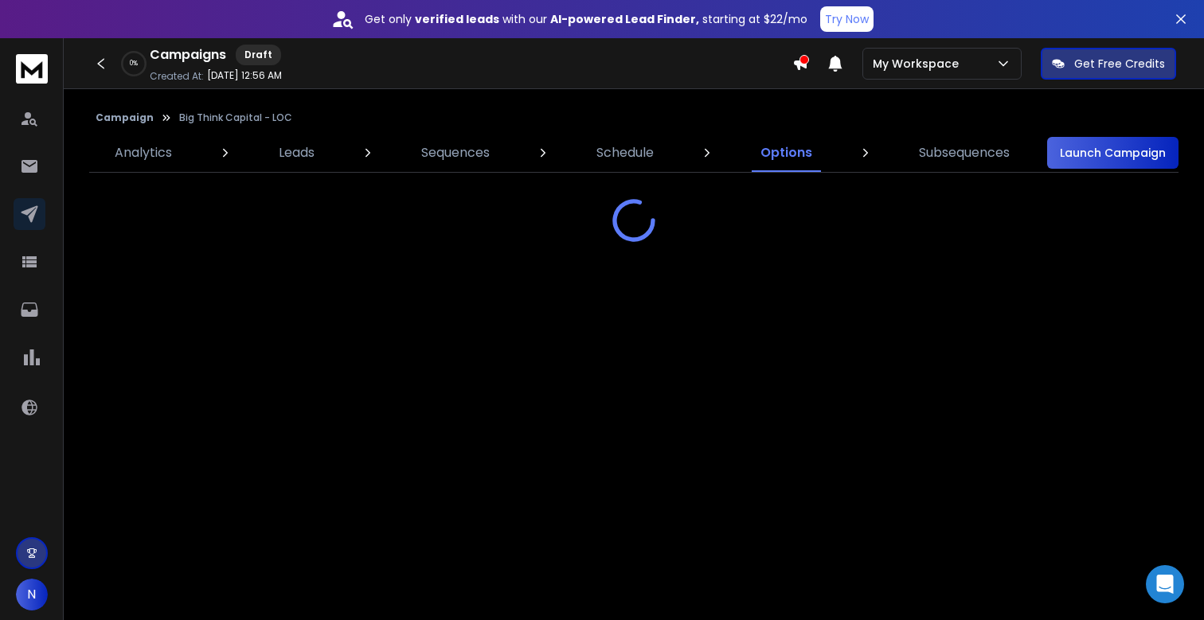
select select "*"
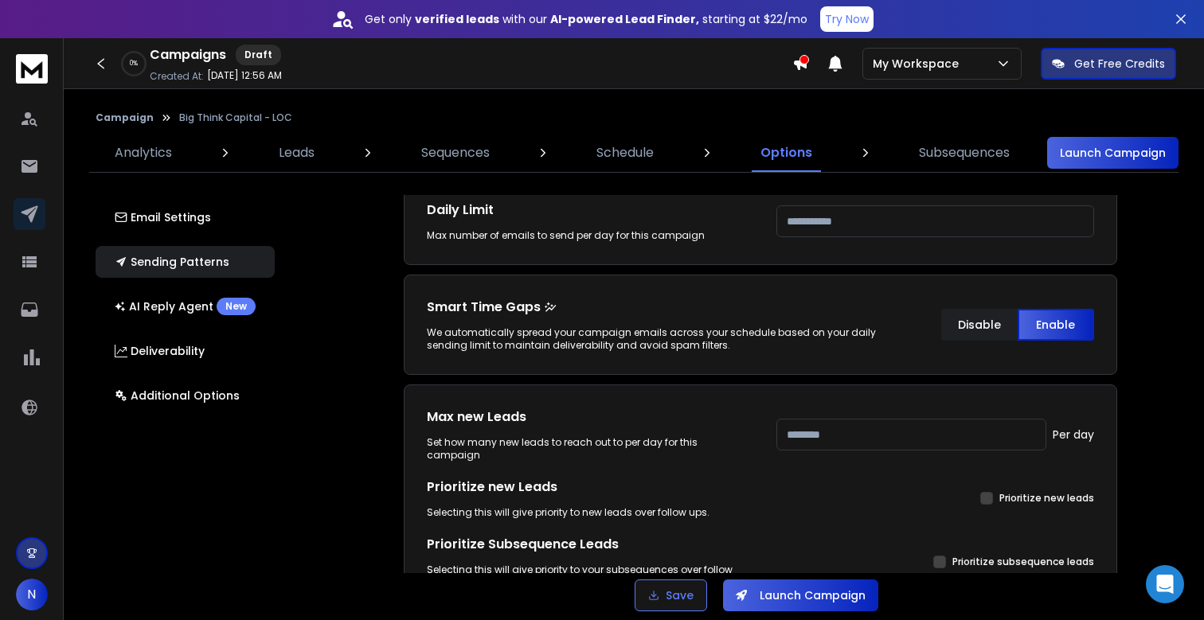
click at [799, 604] on button "Launch Campaign" at bounding box center [800, 596] width 155 height 32
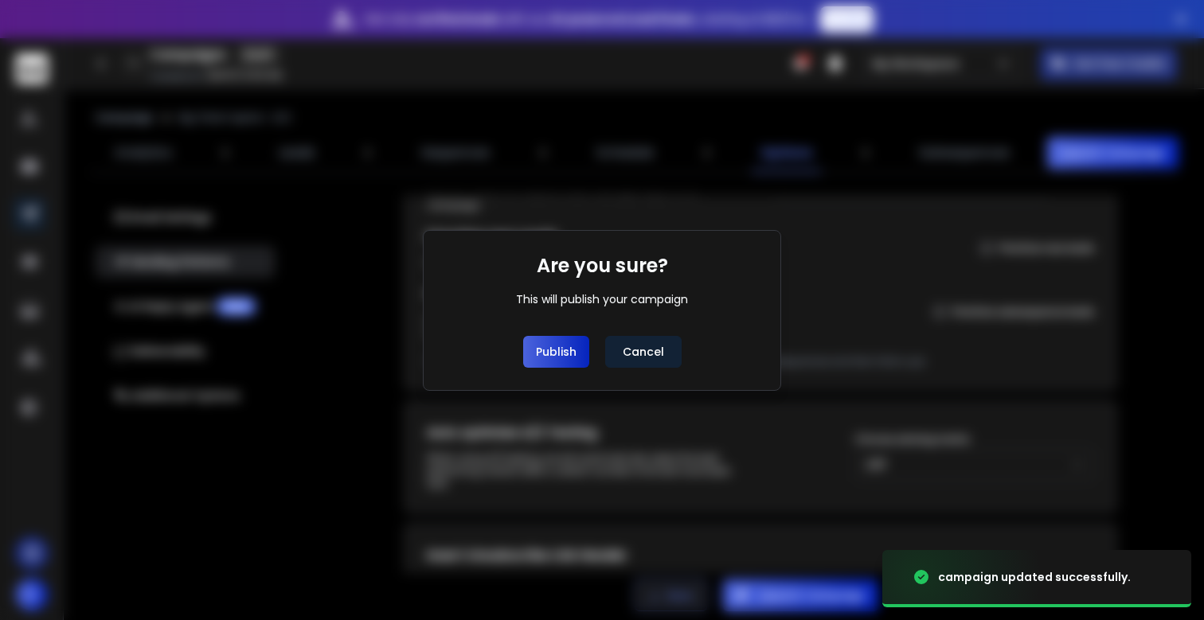
click at [568, 361] on button "Publish" at bounding box center [556, 352] width 66 height 32
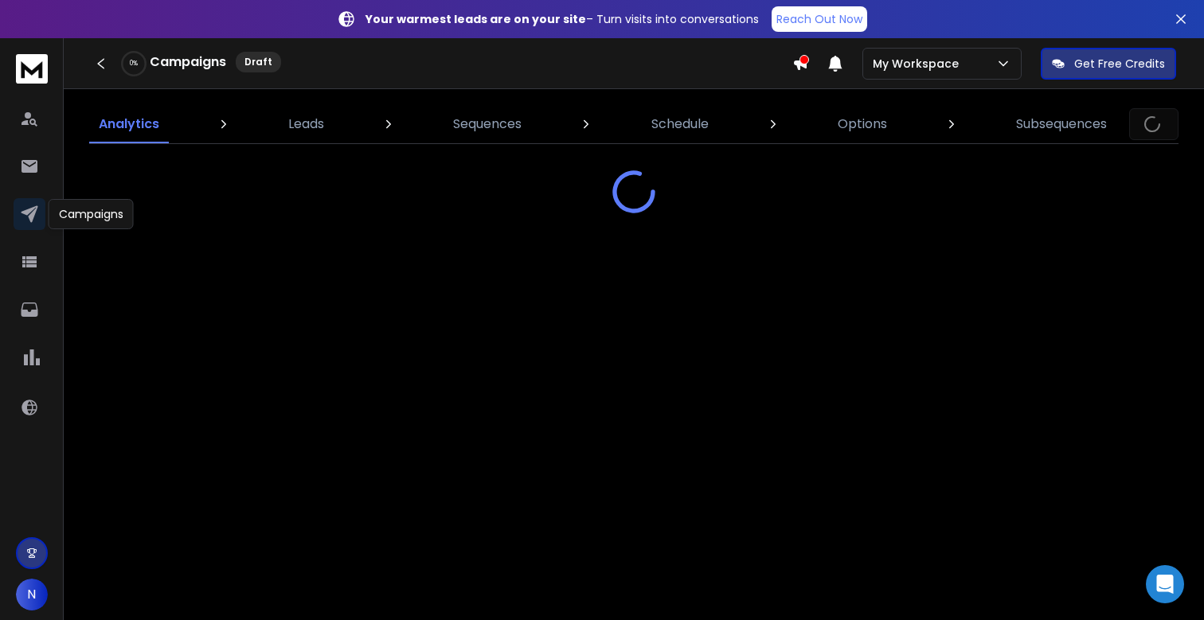
click at [43, 206] on link at bounding box center [30, 214] width 32 height 32
